Goal: Task Accomplishment & Management: Manage account settings

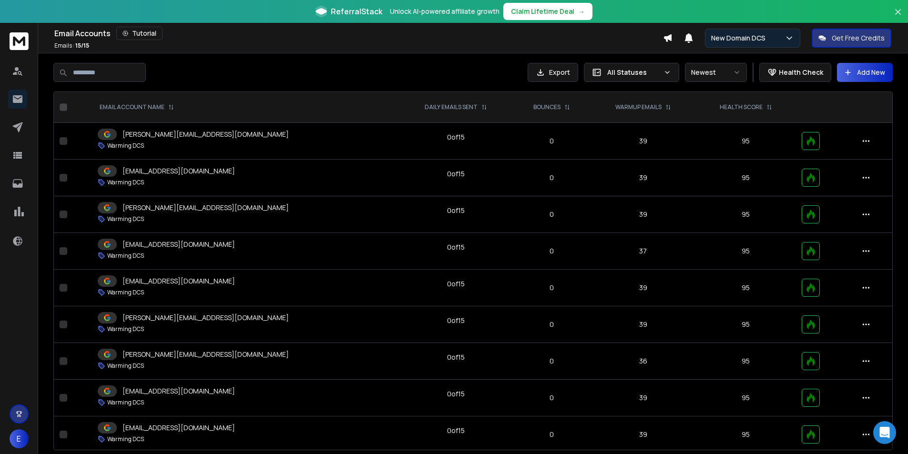
click at [758, 42] on p "New Domain DCS" at bounding box center [740, 38] width 58 height 10
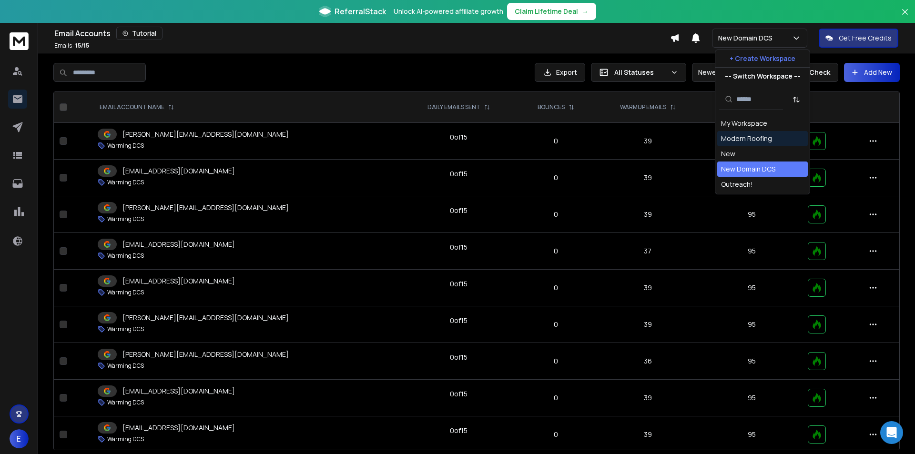
click at [764, 139] on div "Modern Roofing" at bounding box center [746, 139] width 51 height 10
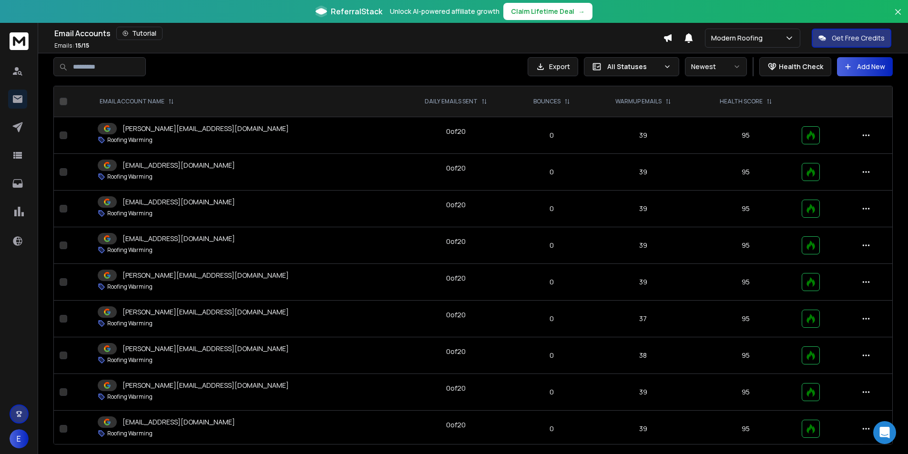
click at [28, 127] on div at bounding box center [19, 129] width 22 height 22
click at [19, 128] on icon at bounding box center [17, 127] width 10 height 10
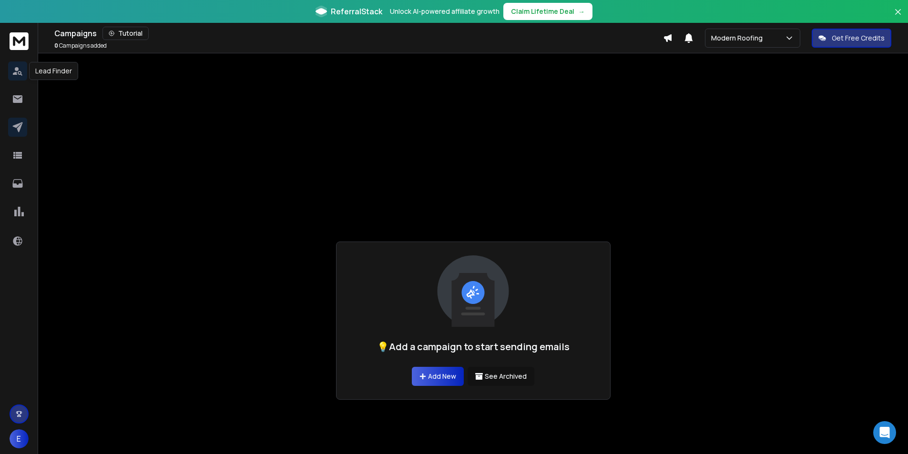
click at [12, 66] on icon at bounding box center [17, 70] width 11 height 11
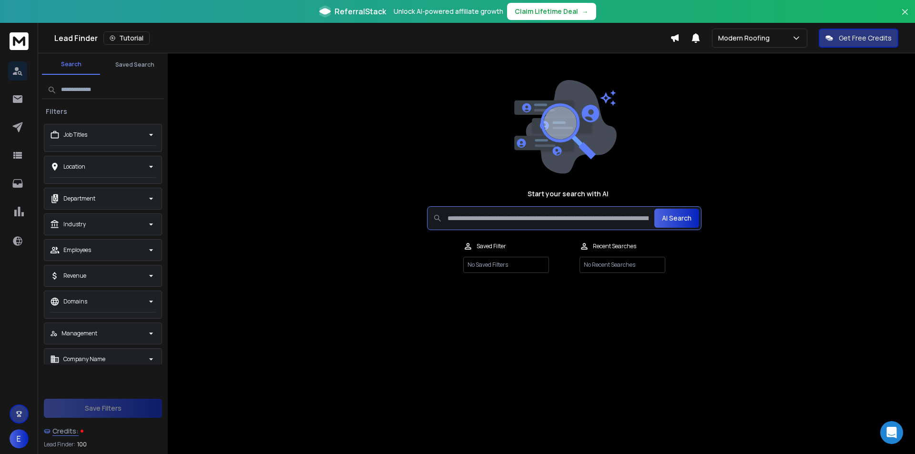
click at [68, 432] on span "Credits:" at bounding box center [65, 431] width 26 height 10
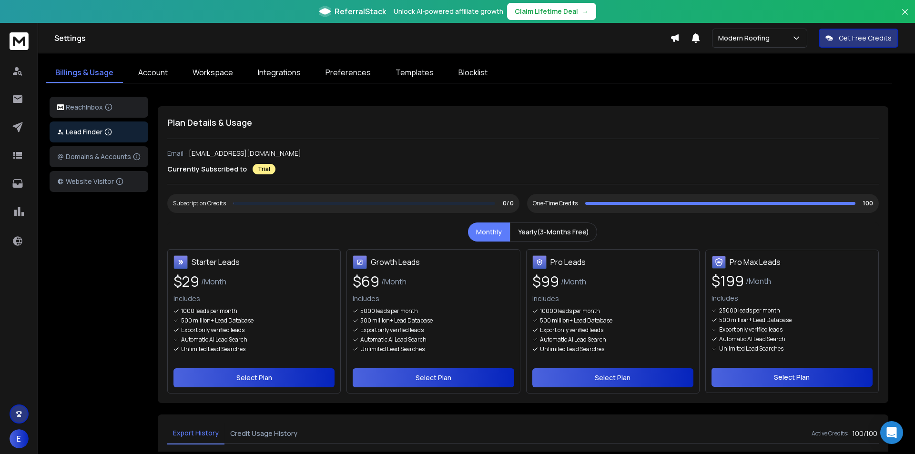
click at [167, 70] on link "Account" at bounding box center [153, 73] width 49 height 20
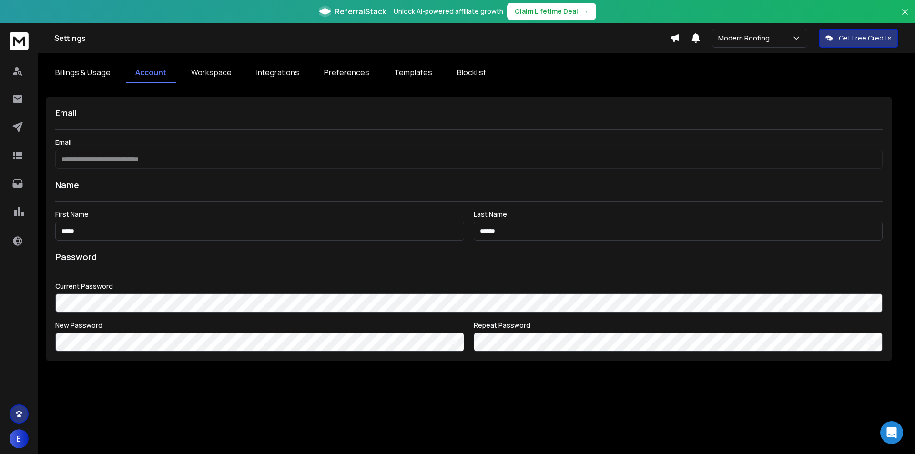
click at [193, 72] on link "Workspace" at bounding box center [212, 73] width 60 height 20
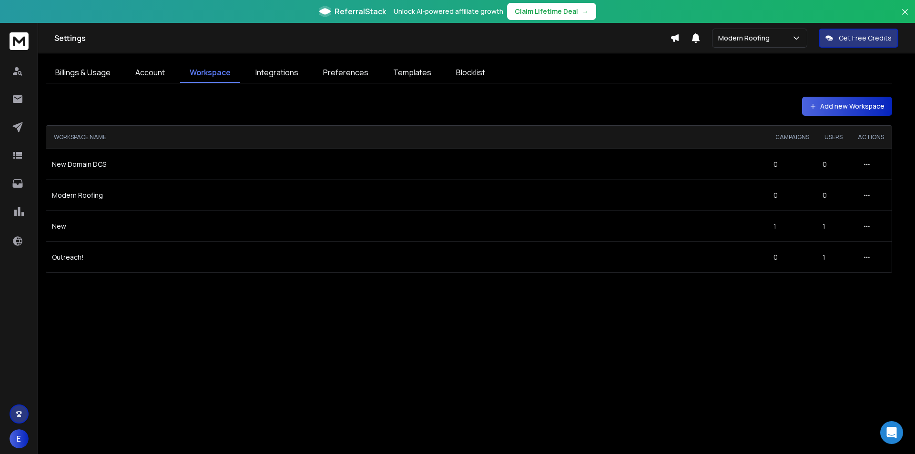
click at [294, 73] on link "Integrations" at bounding box center [277, 73] width 62 height 20
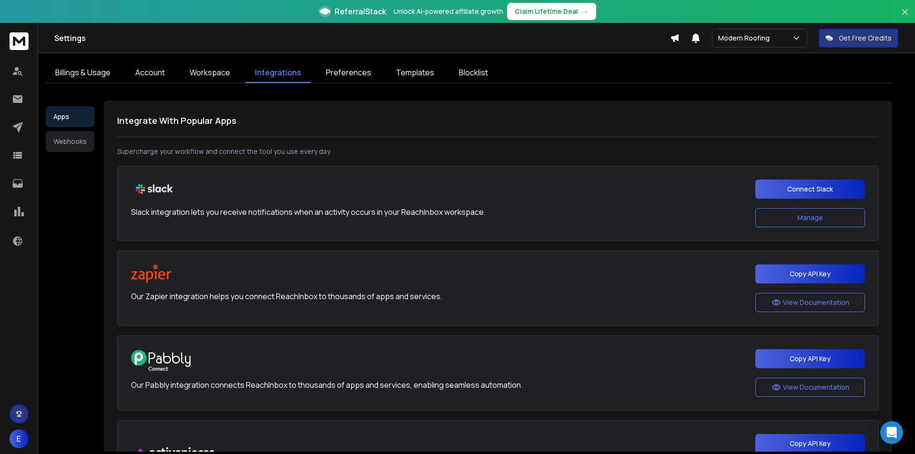
click at [79, 79] on link "Billings & Usage" at bounding box center [83, 73] width 74 height 20
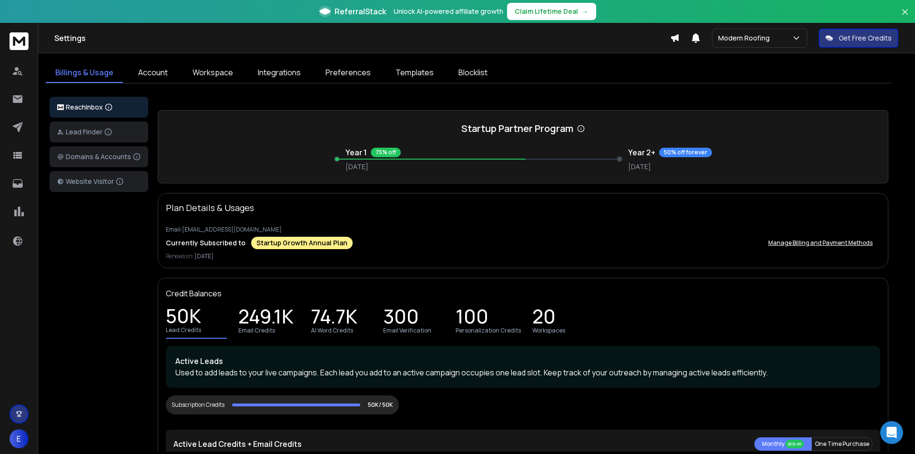
scroll to position [94, 0]
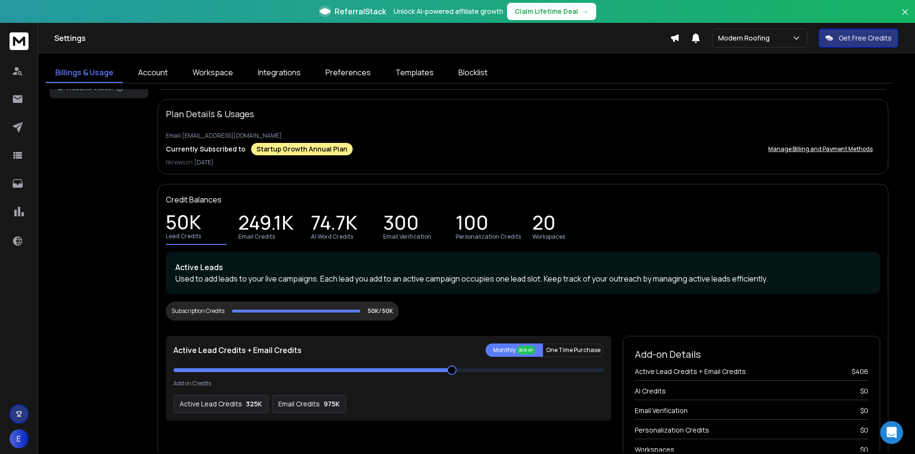
click at [457, 370] on span at bounding box center [452, 370] width 10 height 10
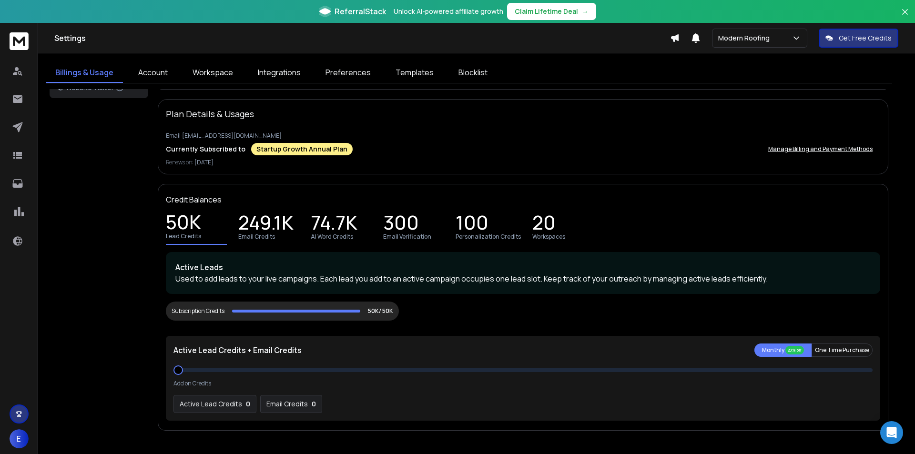
click at [173, 365] on span at bounding box center [178, 370] width 10 height 10
click at [241, 237] on p "Email Credits" at bounding box center [256, 237] width 37 height 8
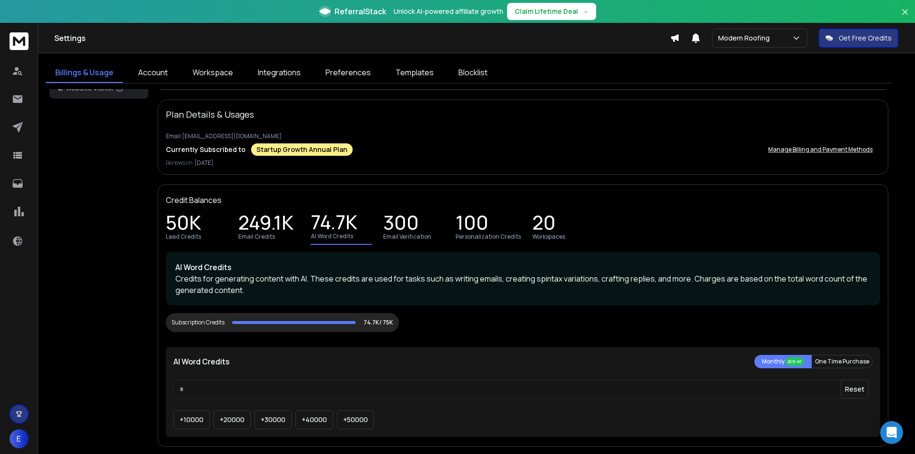
click at [332, 233] on p "AI Word Credits" at bounding box center [332, 237] width 42 height 8
click at [389, 235] on p "Email Verification" at bounding box center [407, 237] width 48 height 8
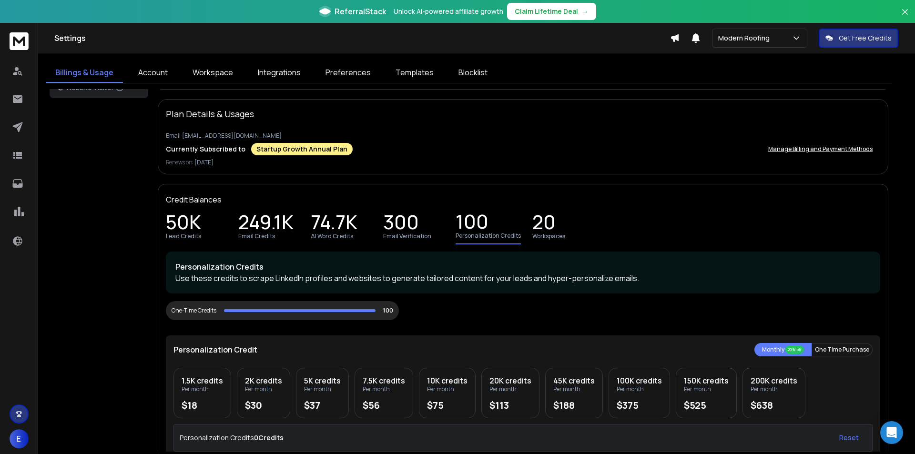
click at [477, 230] on p "100" at bounding box center [472, 223] width 33 height 13
click at [549, 230] on div "Credit Balances 50K Lead Credits 249.1K Email Credits 74.7K AI Word Credits 300…" at bounding box center [523, 330] width 731 height 293
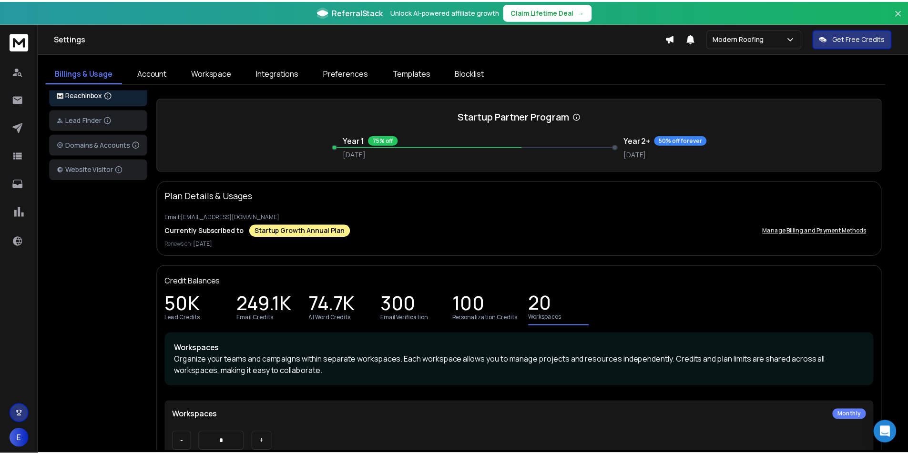
scroll to position [0, 0]
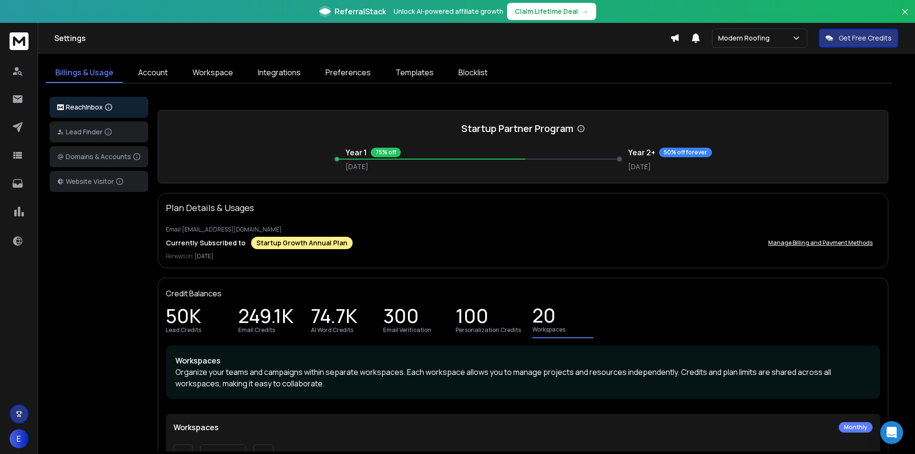
click at [152, 67] on link "Account" at bounding box center [153, 73] width 49 height 20
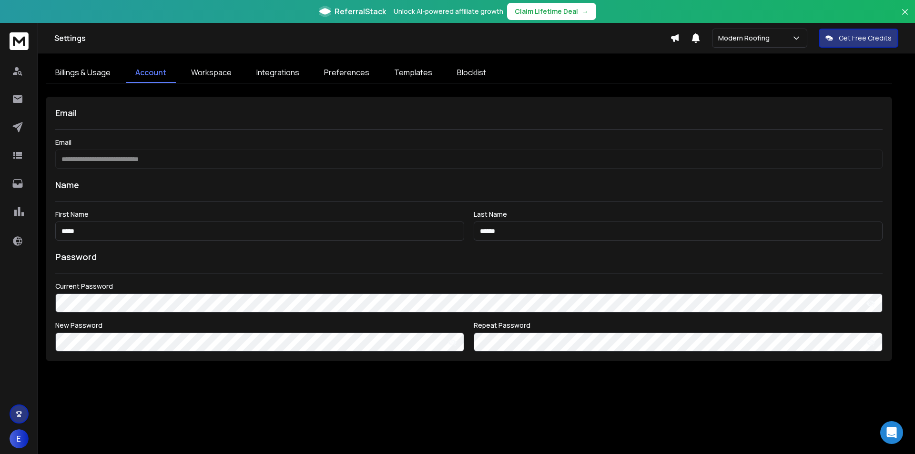
click at [94, 80] on link "Billings & Usage" at bounding box center [83, 73] width 74 height 20
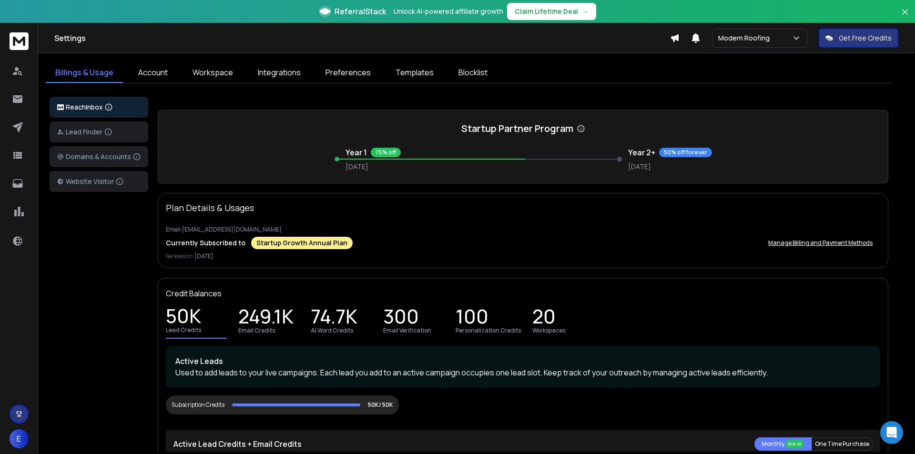
click at [92, 133] on button "Lead Finder" at bounding box center [99, 132] width 99 height 21
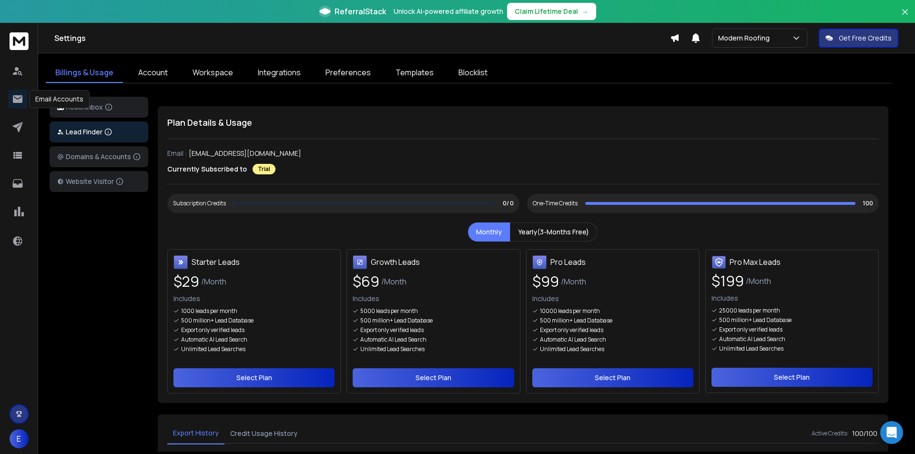
click at [14, 98] on icon at bounding box center [18, 99] width 10 height 8
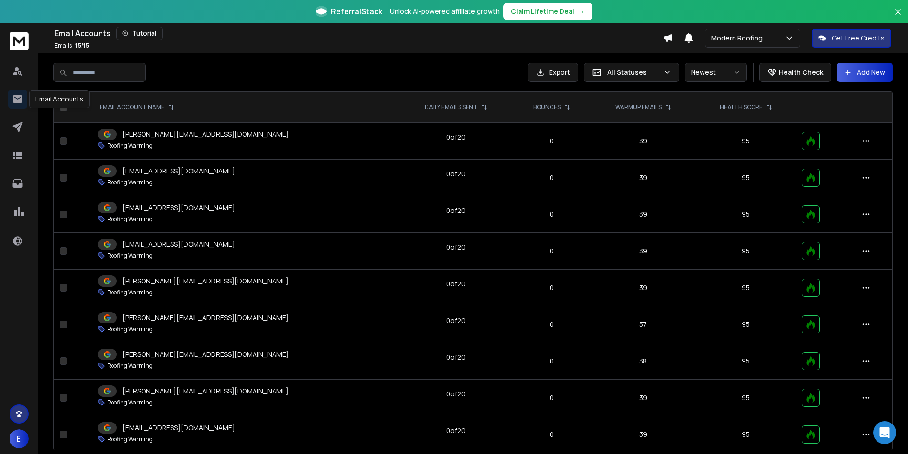
click at [24, 93] on link at bounding box center [17, 99] width 19 height 19
click at [19, 96] on icon at bounding box center [18, 99] width 10 height 8
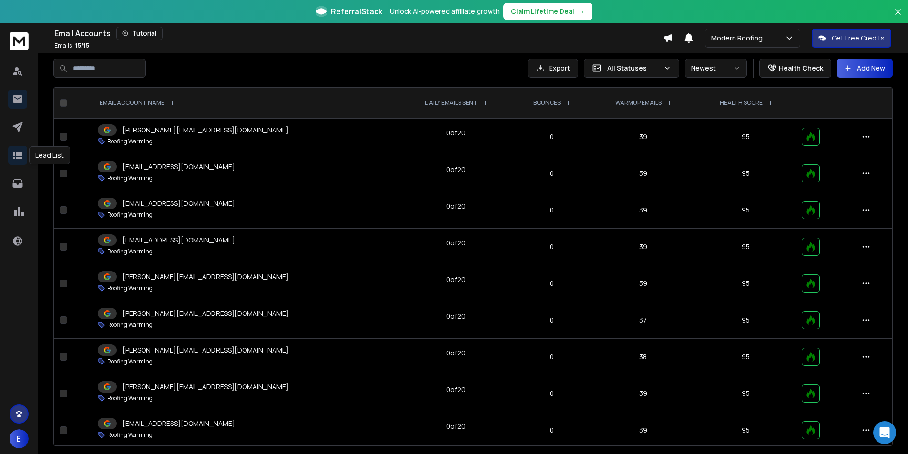
scroll to position [6, 0]
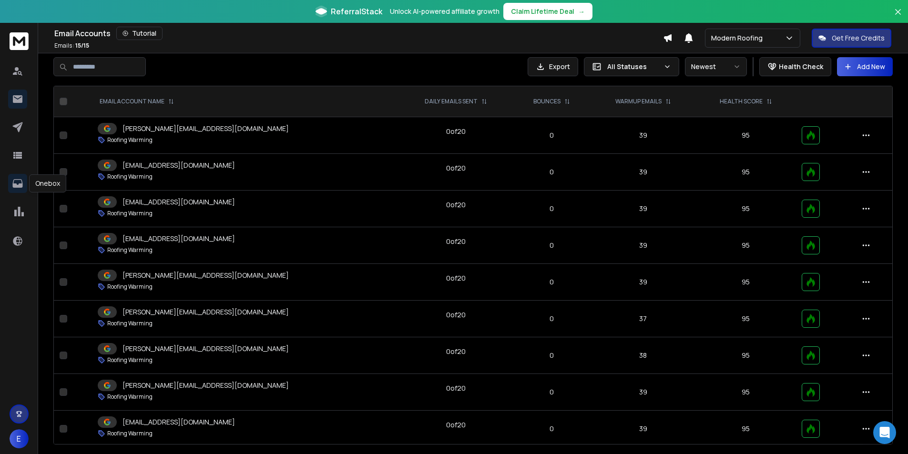
click at [23, 189] on link at bounding box center [17, 183] width 19 height 19
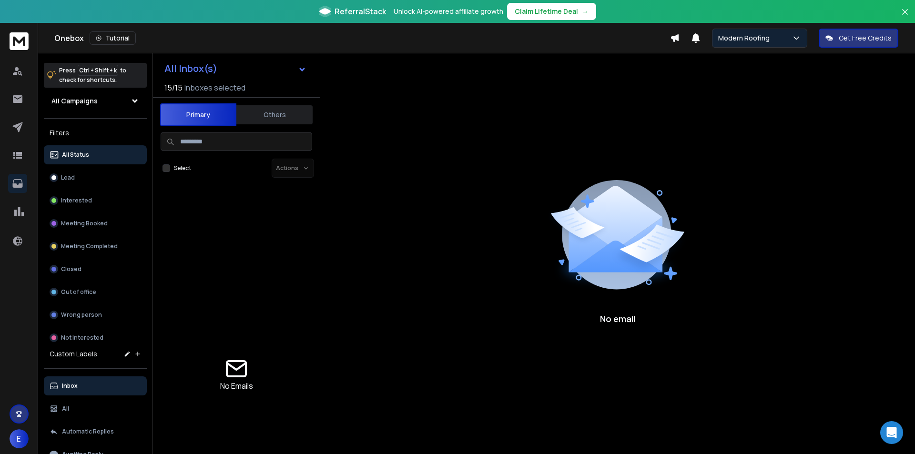
click at [751, 40] on p "Modern Roofing" at bounding box center [745, 38] width 55 height 10
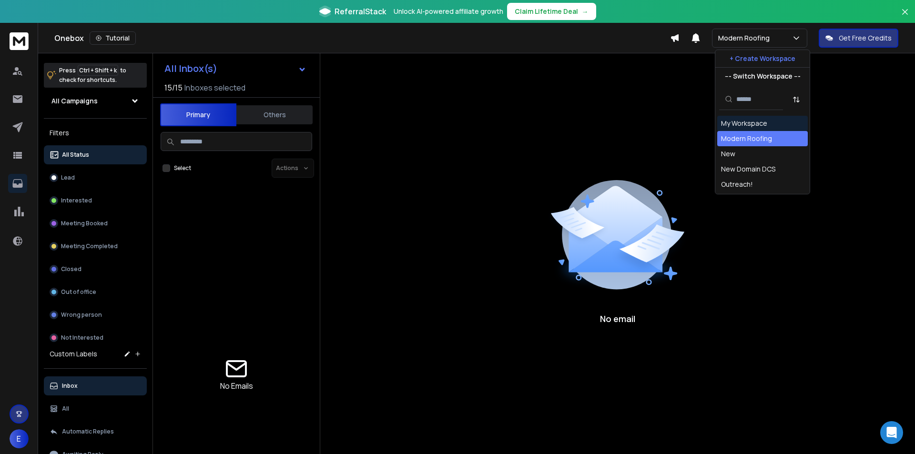
click at [740, 122] on div "My Workspace" at bounding box center [744, 124] width 46 height 10
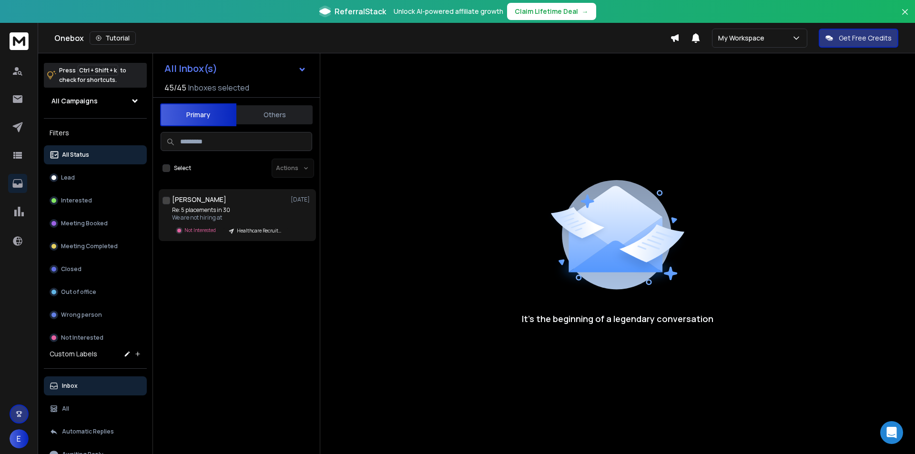
click at [182, 205] on div "Chris Stock 26 Sep Re: 5 placements in 30 We are not hiring at Not Interested H…" at bounding box center [242, 215] width 140 height 41
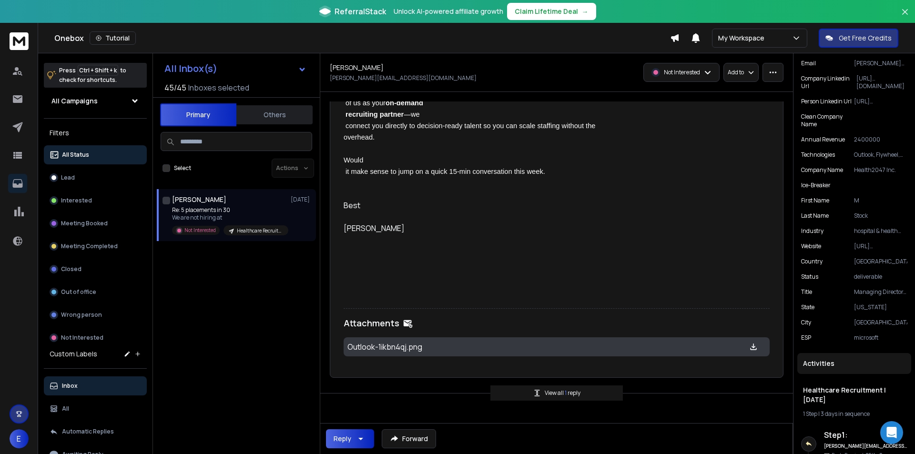
scroll to position [116, 0]
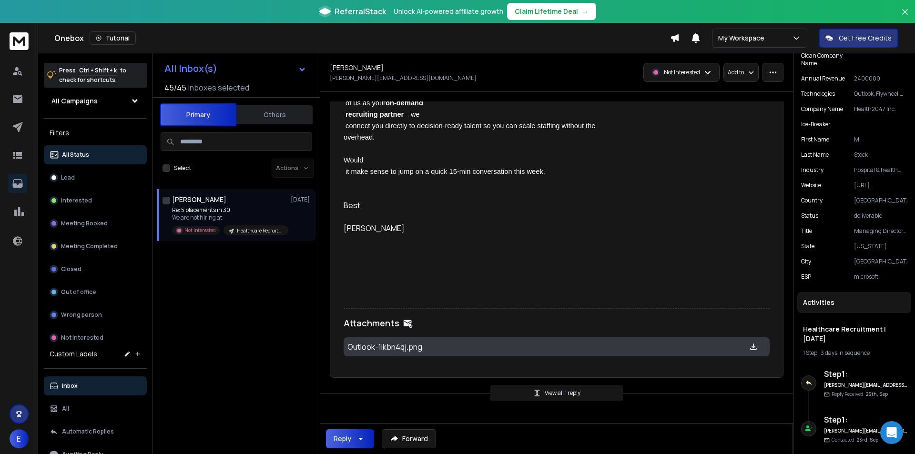
click at [508, 397] on div "View all 1 reply" at bounding box center [556, 393] width 132 height 15
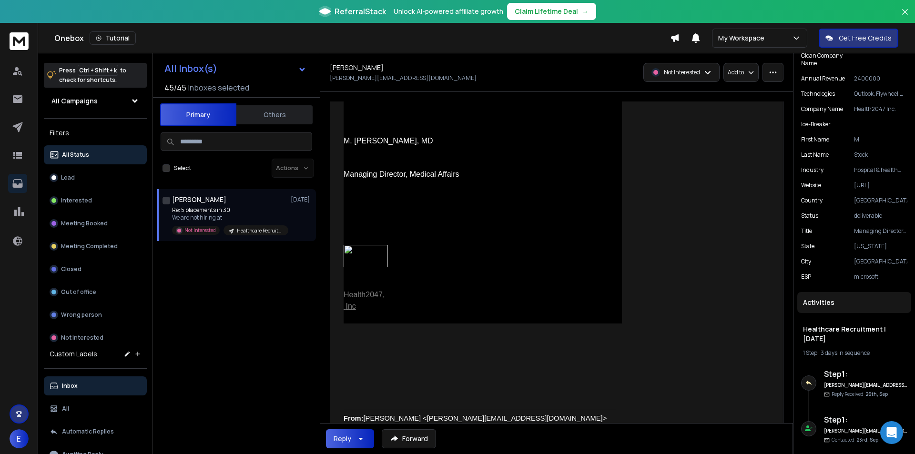
scroll to position [229, 0]
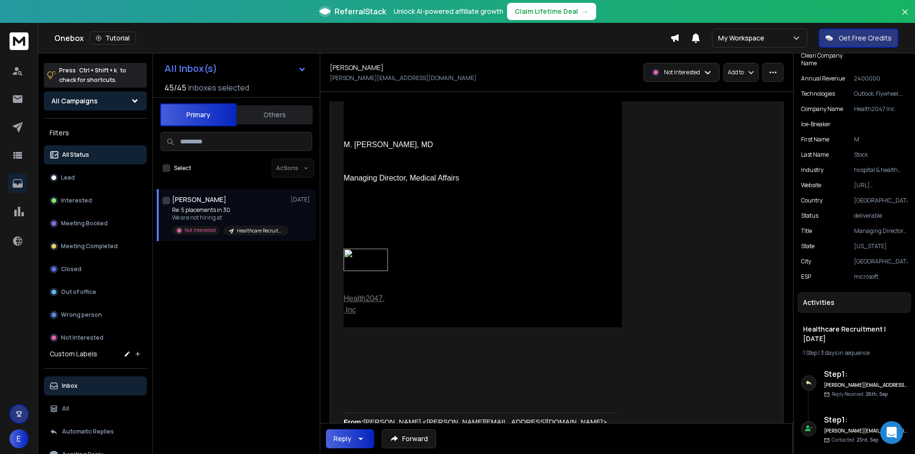
click at [107, 109] on button "All Campaigns" at bounding box center [95, 100] width 103 height 19
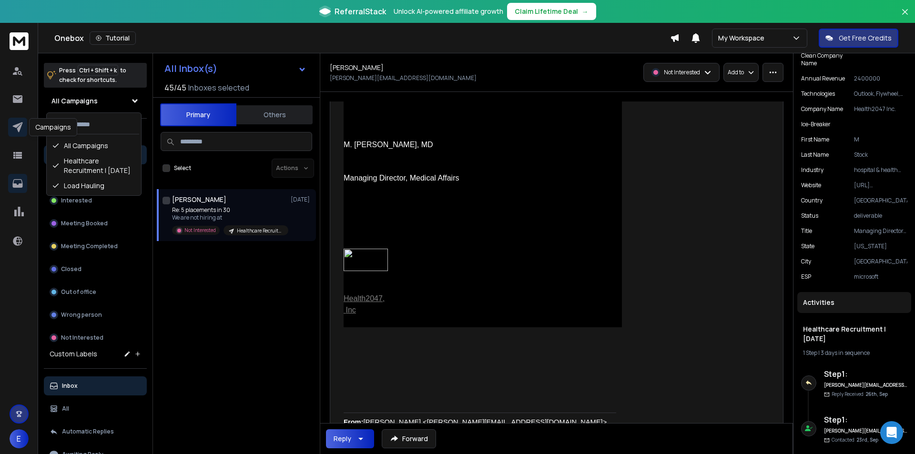
click at [17, 125] on icon at bounding box center [17, 127] width 10 height 10
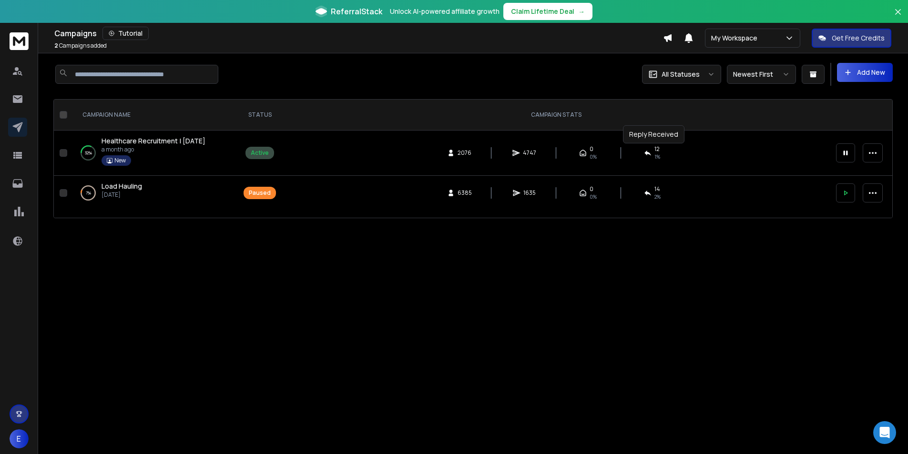
click at [657, 154] on span "1 %" at bounding box center [657, 157] width 6 height 8
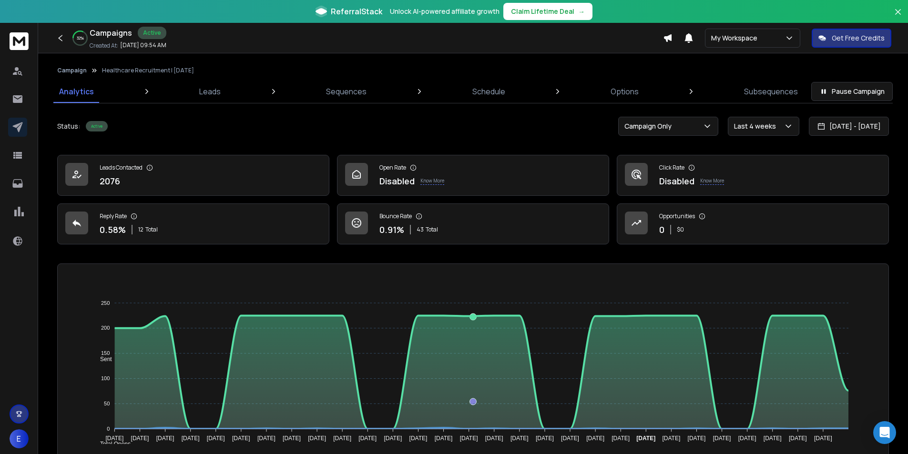
click at [385, 220] on div "Bounce Rate" at bounding box center [408, 217] width 59 height 10
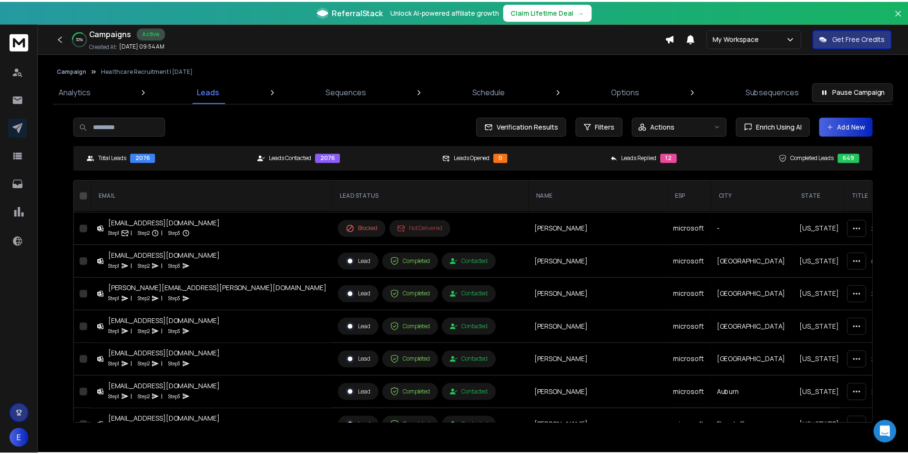
scroll to position [1303, 0]
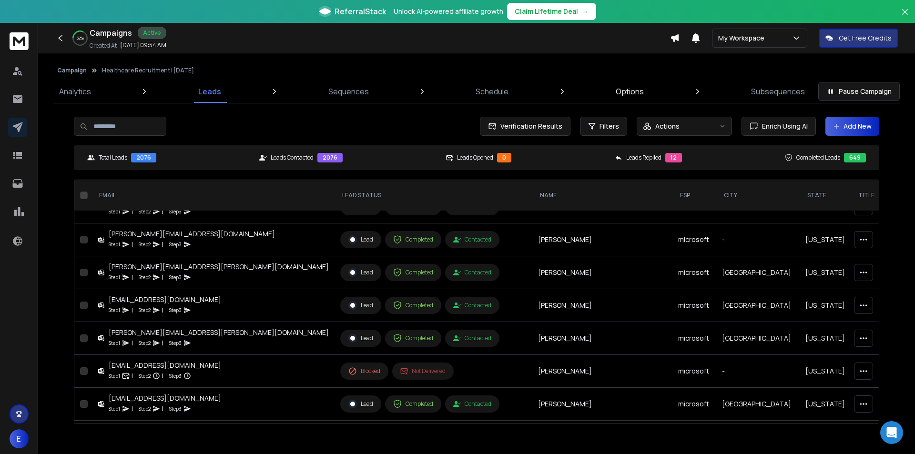
click at [631, 91] on p "Options" at bounding box center [630, 91] width 28 height 11
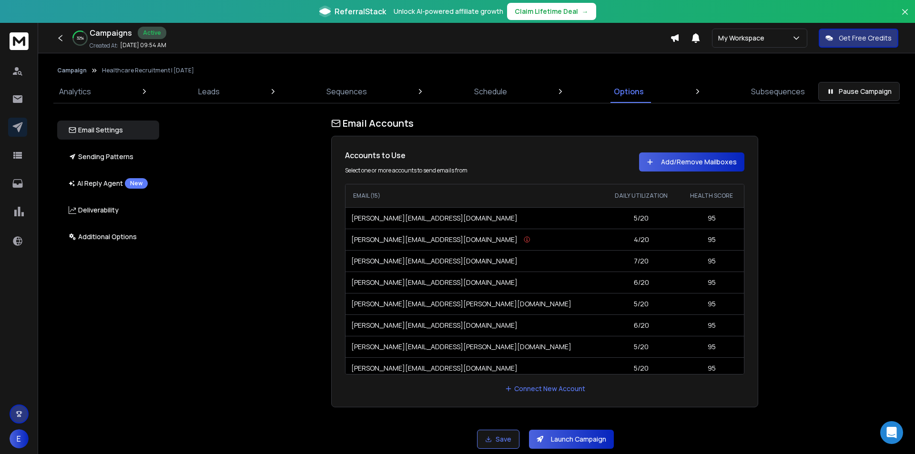
click at [106, 97] on div "Analytics Leads Sequences Schedule Options Subsequences" at bounding box center [431, 91] width 757 height 23
click at [84, 96] on p "Analytics" at bounding box center [75, 91] width 32 height 11
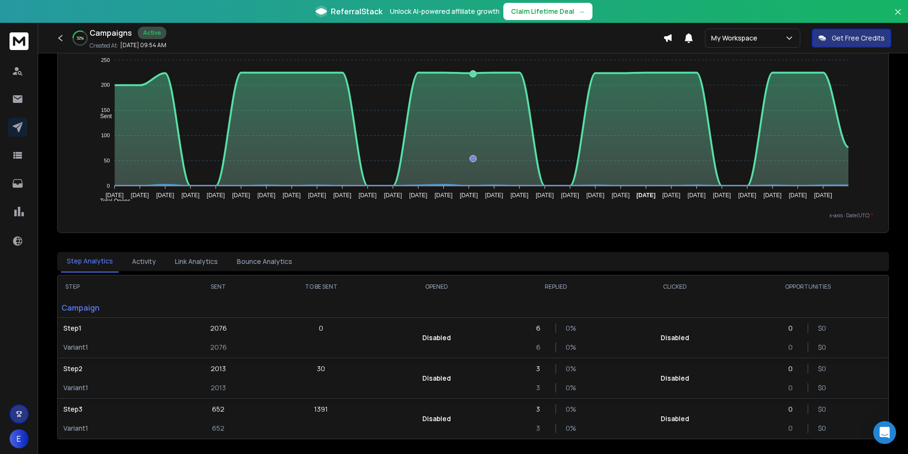
scroll to position [245, 0]
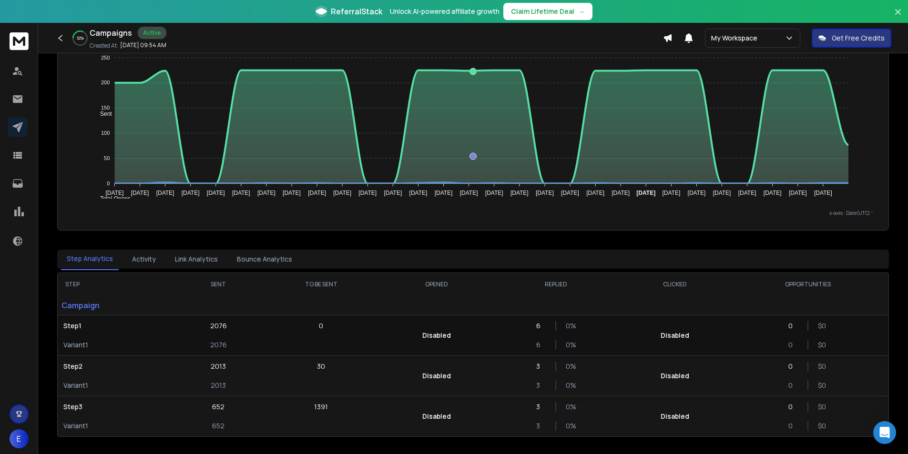
click at [540, 327] on p "6" at bounding box center [541, 326] width 10 height 10
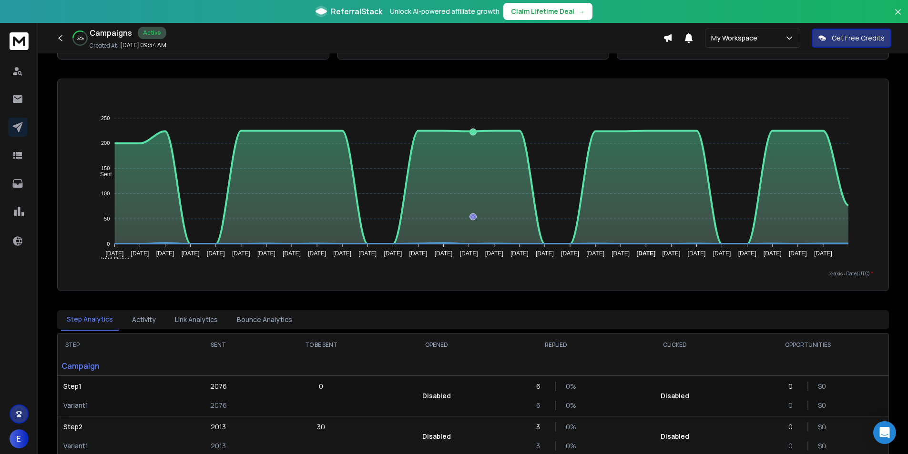
scroll to position [150, 0]
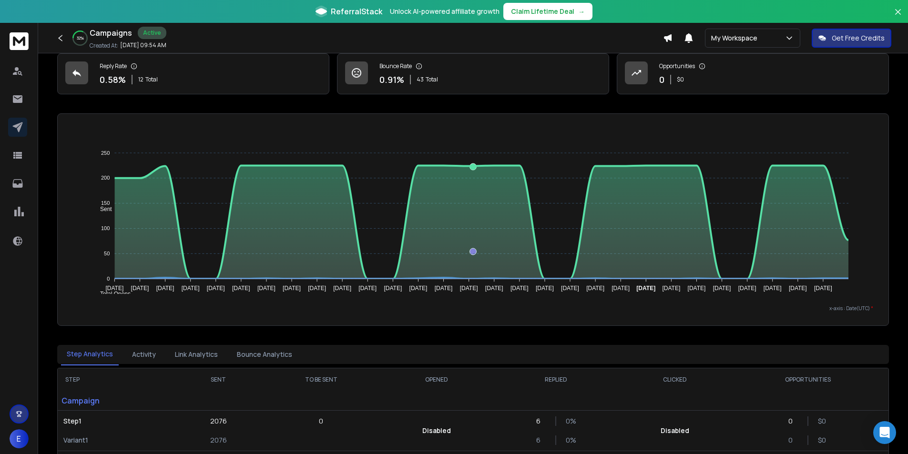
click at [145, 351] on button "Activity" at bounding box center [143, 354] width 35 height 21
